Goal: Communication & Community: Answer question/provide support

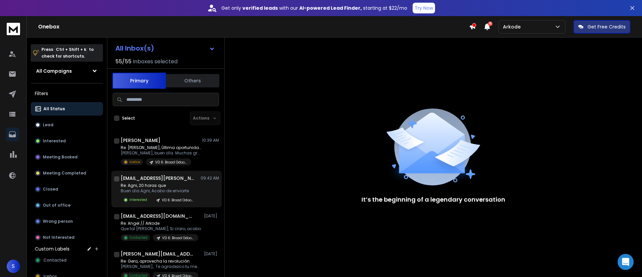
click at [160, 194] on div "Re: Agni, 20 horas que Buen día Agni, Acabo de enviarte Interested VD 6: Broad …" at bounding box center [159, 193] width 77 height 20
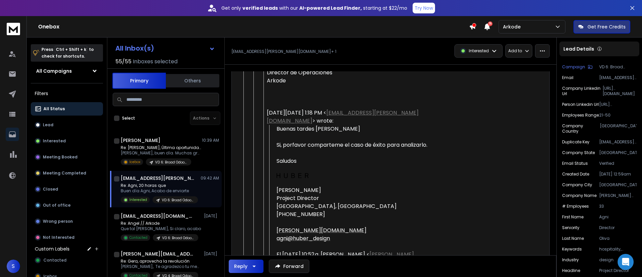
scroll to position [535, 0]
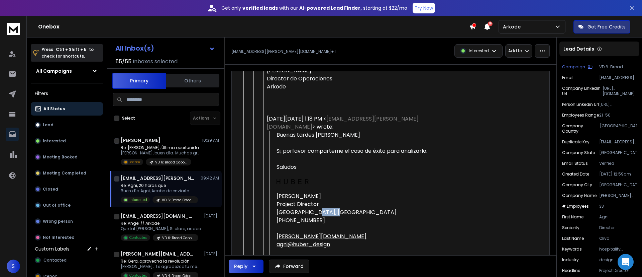
drag, startPoint x: 313, startPoint y: 203, endPoint x: 338, endPoint y: 205, distance: 24.2
click at [338, 208] on div "[GEOGRAPHIC_DATA], [GEOGRAPHIC_DATA]" at bounding box center [357, 212] width 160 height 8
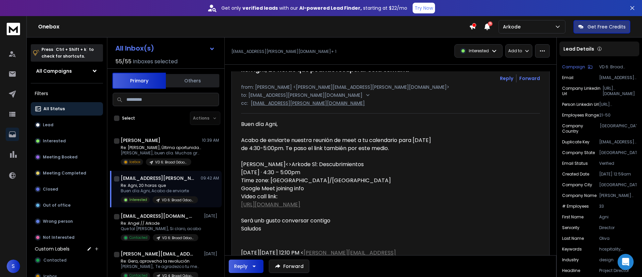
scroll to position [0, 0]
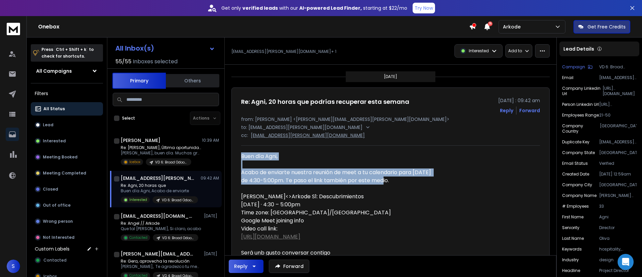
drag, startPoint x: 240, startPoint y: 157, endPoint x: 396, endPoint y: 182, distance: 157.9
copy div "Buen día Agni, Acabo de enviarte nuestra reunión de meet a tu calendario para […"
click at [251, 268] on icon "button" at bounding box center [254, 266] width 8 height 8
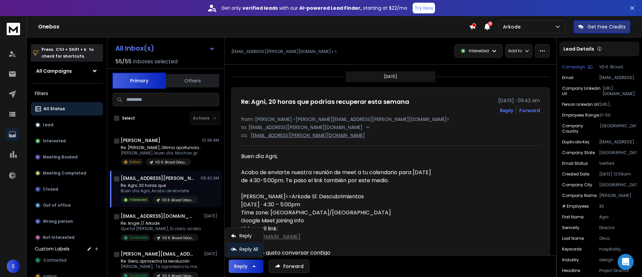
click at [254, 248] on p "Reply All" at bounding box center [249, 249] width 19 height 7
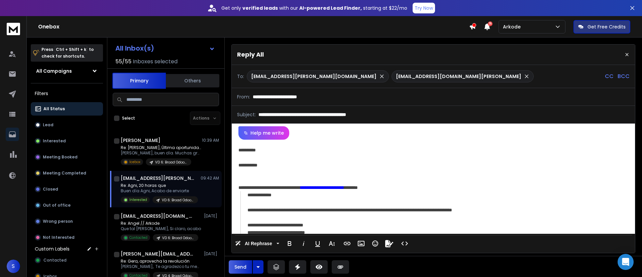
click at [240, 186] on div "**********" at bounding box center [433, 186] width 403 height 94
